Goal: Task Accomplishment & Management: Manage account settings

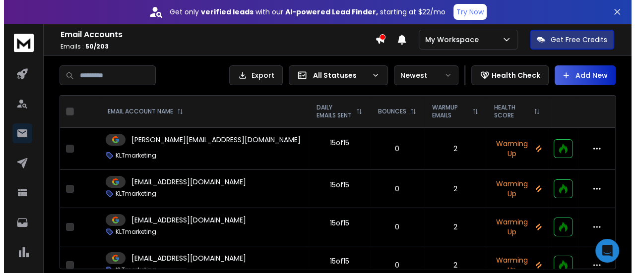
scroll to position [66, 0]
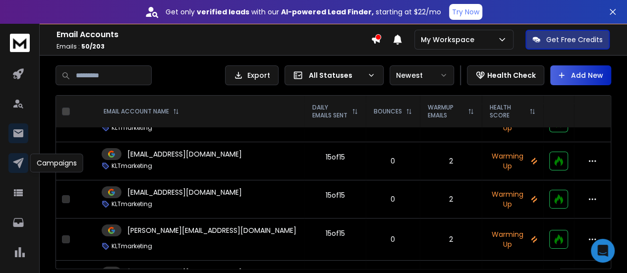
click at [18, 156] on link at bounding box center [18, 163] width 20 height 20
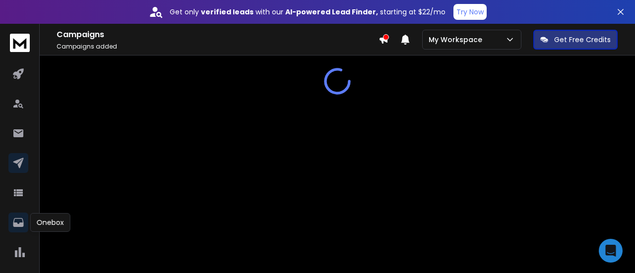
click at [22, 219] on icon at bounding box center [18, 222] width 10 height 9
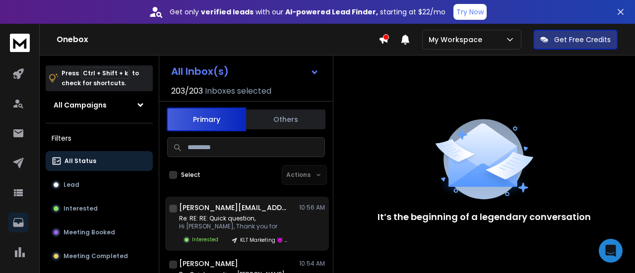
scroll to position [25, 0]
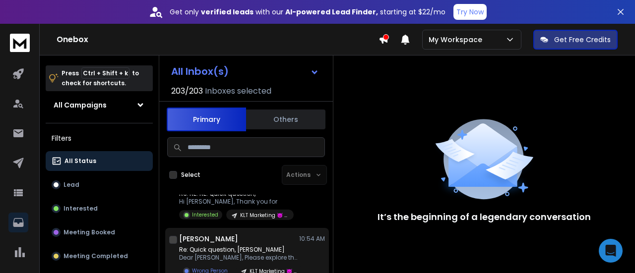
click at [291, 248] on p "Re: Quick question, Manjula" at bounding box center [238, 250] width 119 height 8
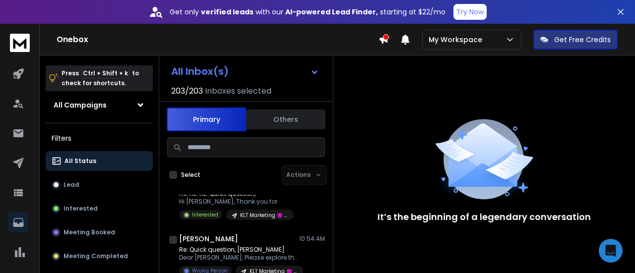
scroll to position [15, 0]
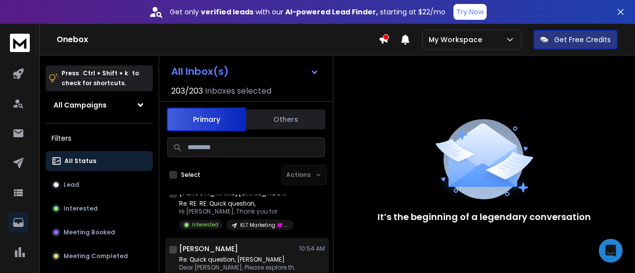
click at [261, 258] on p "Re: Quick question, Manjula" at bounding box center [238, 260] width 119 height 8
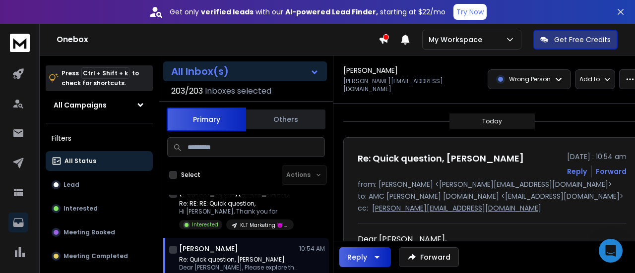
click at [317, 76] on icon at bounding box center [314, 72] width 9 height 9
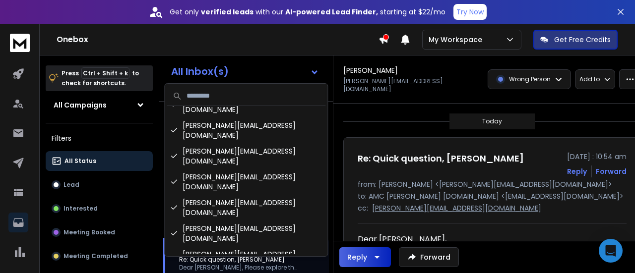
scroll to position [680, 0]
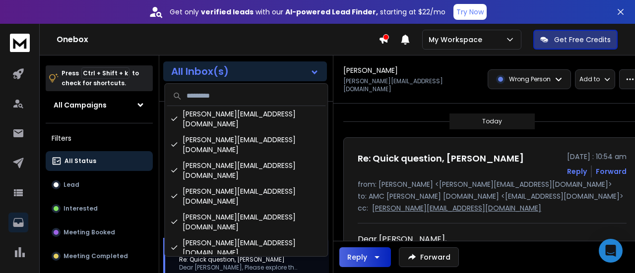
click at [314, 69] on icon at bounding box center [314, 72] width 9 height 9
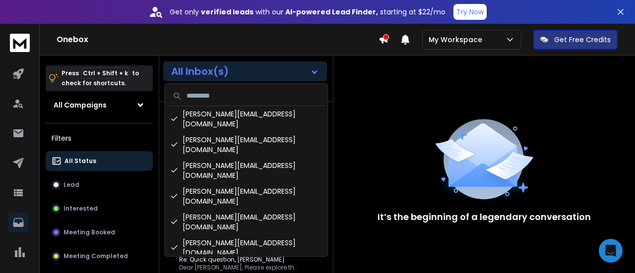
click at [319, 68] on button "All Inbox(s)" at bounding box center [245, 71] width 164 height 20
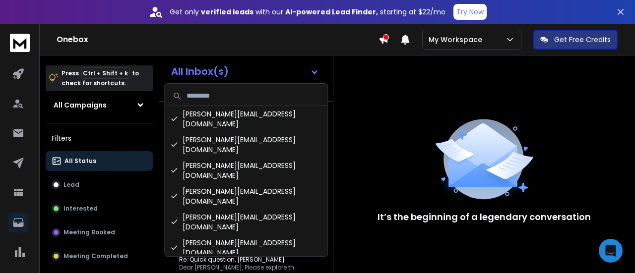
click at [379, 98] on div "It’s the beginning of a legendary conversation" at bounding box center [483, 172] width 301 height 232
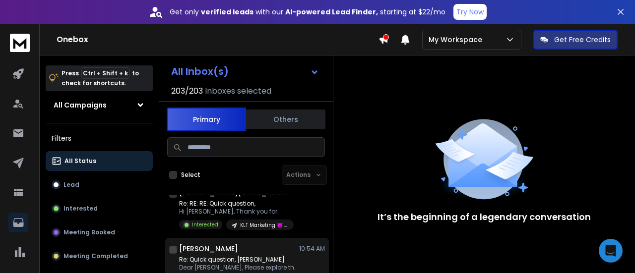
click at [260, 254] on div "Manjula Kulatunga 10:54 AM Re: Quick question, Manjula Dear Annya, Please explo…" at bounding box center [252, 265] width 146 height 42
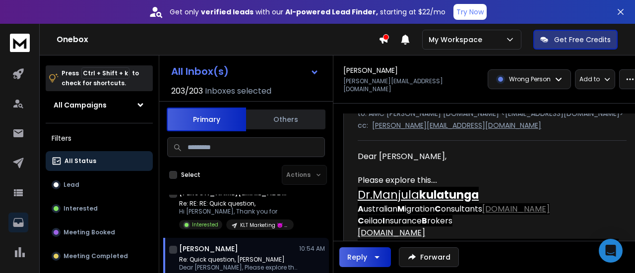
scroll to position [132, 0]
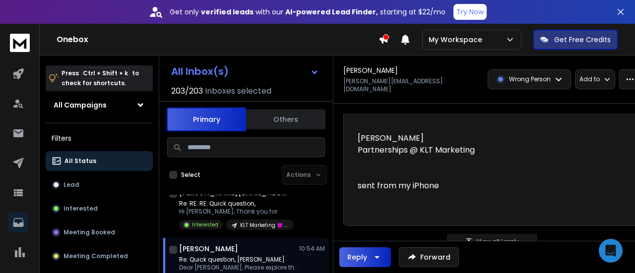
click at [512, 238] on p "View all 1 reply" at bounding box center [497, 242] width 42 height 8
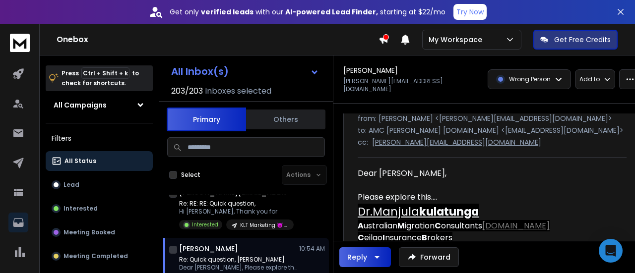
scroll to position [0, 0]
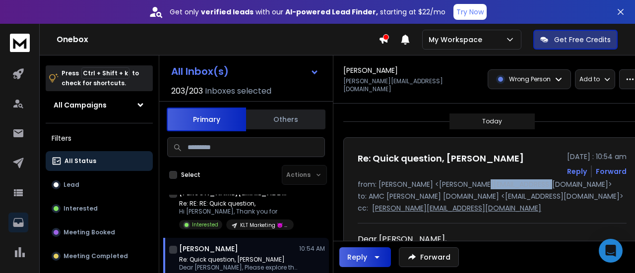
drag, startPoint x: 483, startPoint y: 175, endPoint x: 550, endPoint y: 176, distance: 67.4
click at [550, 179] on p "from: Manjula Kulatunga <manjula@amconline.com.au>" at bounding box center [491, 184] width 269 height 10
copy p "amconline.com.au"
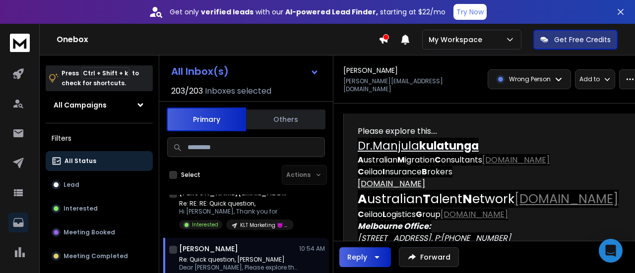
click at [486, 209] on link "www.ceilaospillabsorbent.com" at bounding box center [473, 214] width 67 height 11
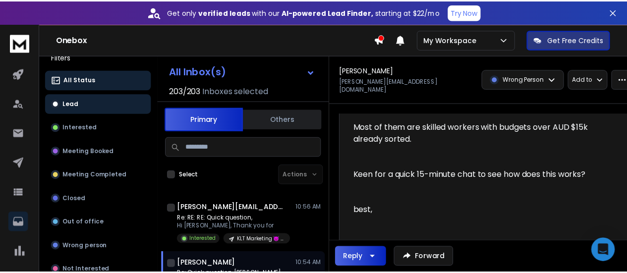
scroll to position [0, 0]
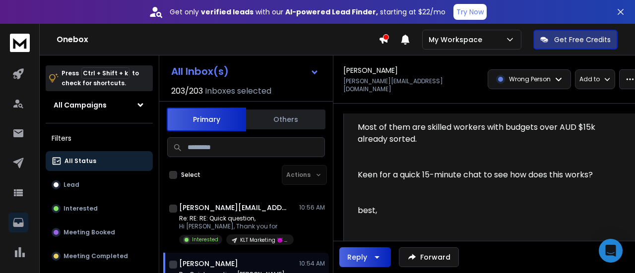
click at [20, 35] on img at bounding box center [20, 43] width 20 height 18
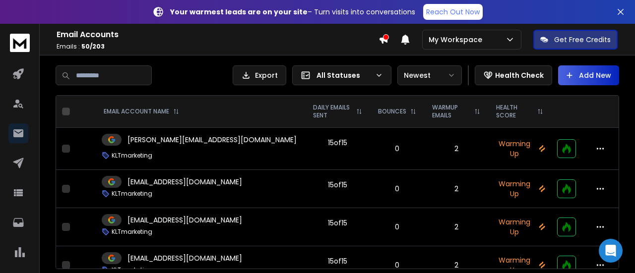
click at [619, 9] on div "Your warmest leads are on your site – Turn visits into conversations Reach Out …" at bounding box center [317, 12] width 635 height 24
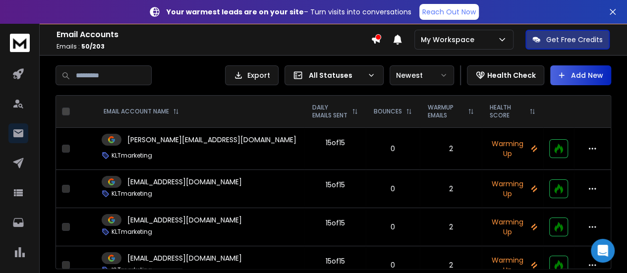
click at [606, 13] on div "Your warmest leads are on your site – Turn visits into conversations Reach Out …" at bounding box center [313, 12] width 627 height 24
click at [610, 11] on icon at bounding box center [612, 11] width 9 height 9
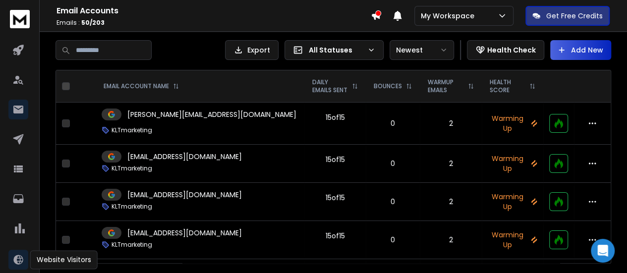
scroll to position [2, 0]
click at [19, 256] on icon at bounding box center [18, 260] width 10 height 10
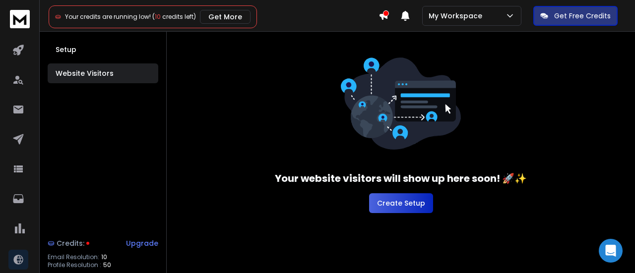
click at [19, 18] on img at bounding box center [20, 19] width 20 height 18
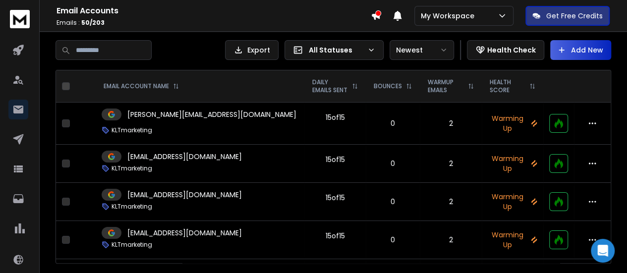
scroll to position [2, 0]
click at [16, 24] on img at bounding box center [20, 19] width 20 height 18
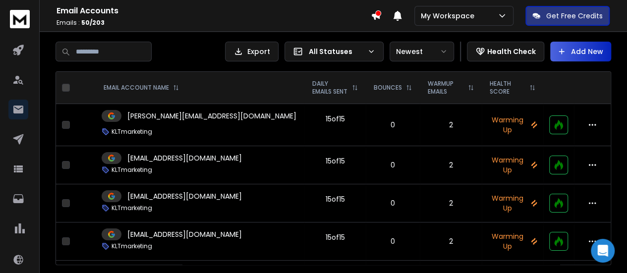
click at [12, 15] on img at bounding box center [20, 19] width 20 height 18
